Goal: Find specific page/section: Find specific page/section

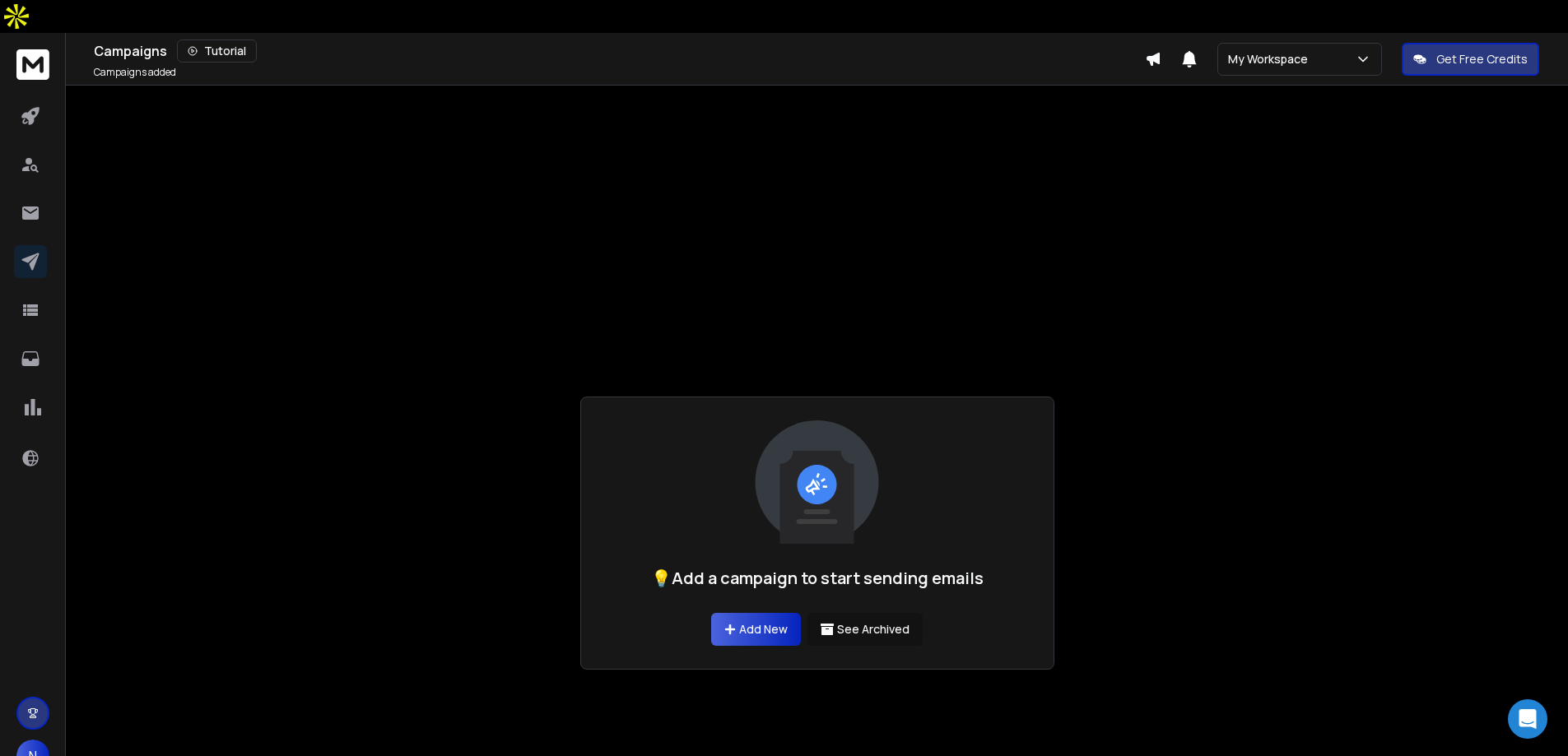
click at [50, 448] on div "N" at bounding box center [32, 410] width 66 height 756
click at [18, 197] on link at bounding box center [30, 212] width 32 height 32
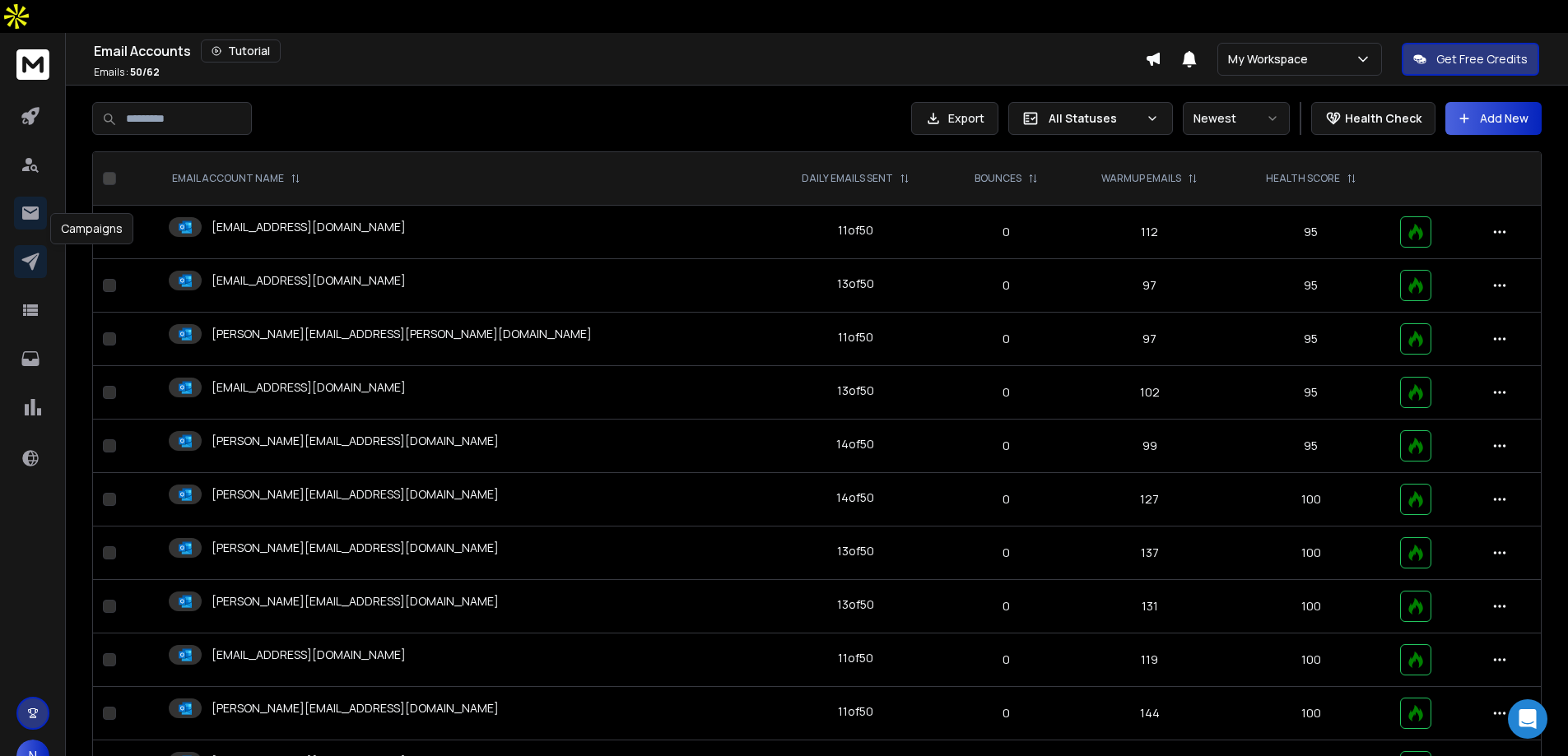
click at [28, 251] on icon at bounding box center [30, 261] width 19 height 19
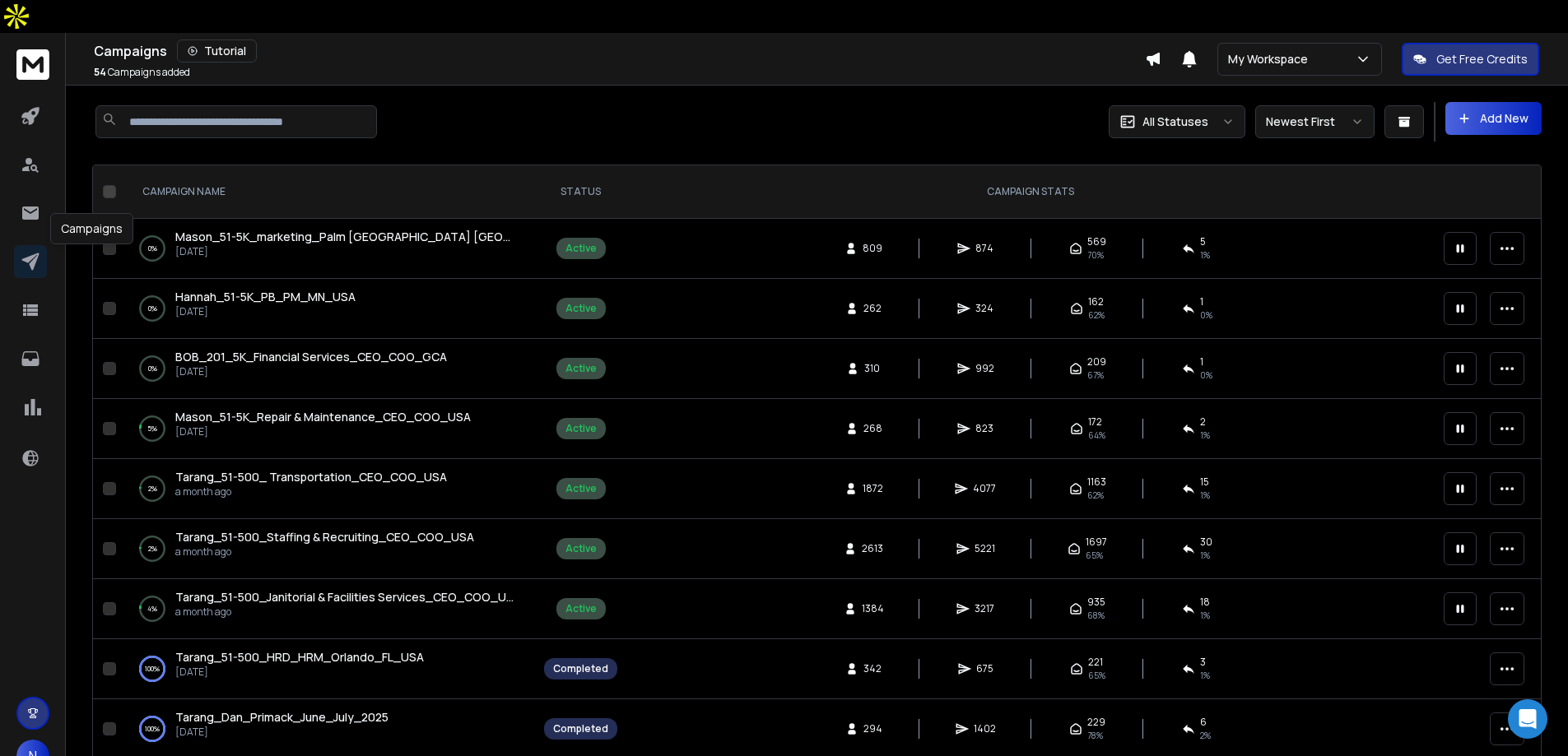
click at [549, 102] on div at bounding box center [454, 122] width 725 height 40
